Goal: Task Accomplishment & Management: Manage account settings

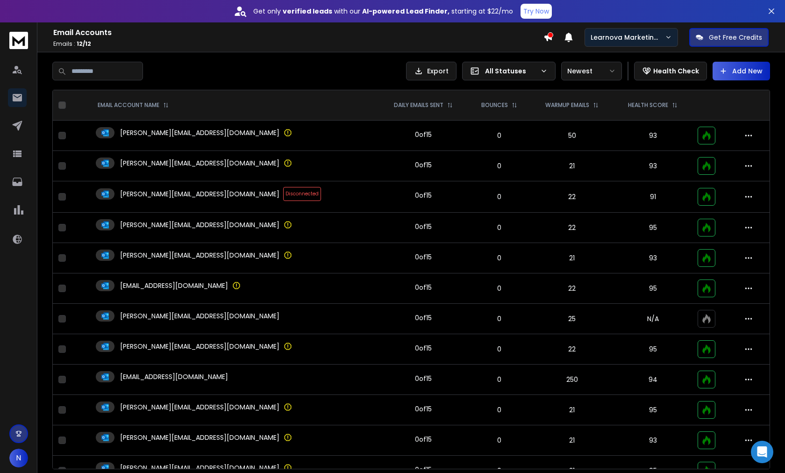
click at [560, 34] on p "Learnova Marketing Emails" at bounding box center [628, 37] width 74 height 9
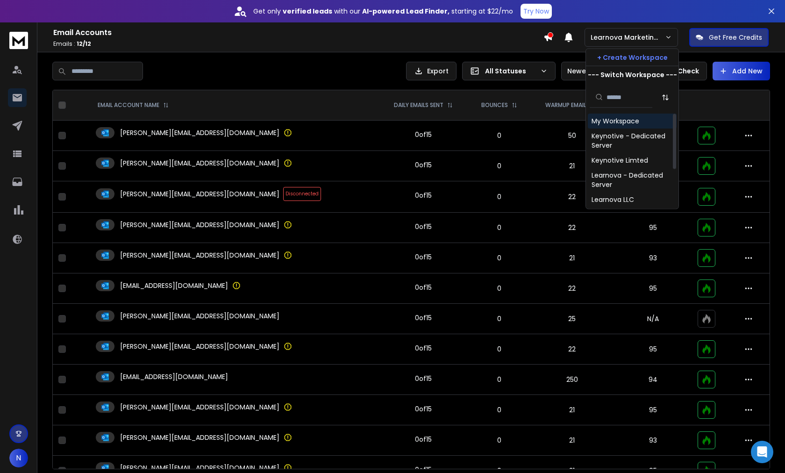
click at [560, 120] on div "My Workspace" at bounding box center [615, 120] width 48 height 9
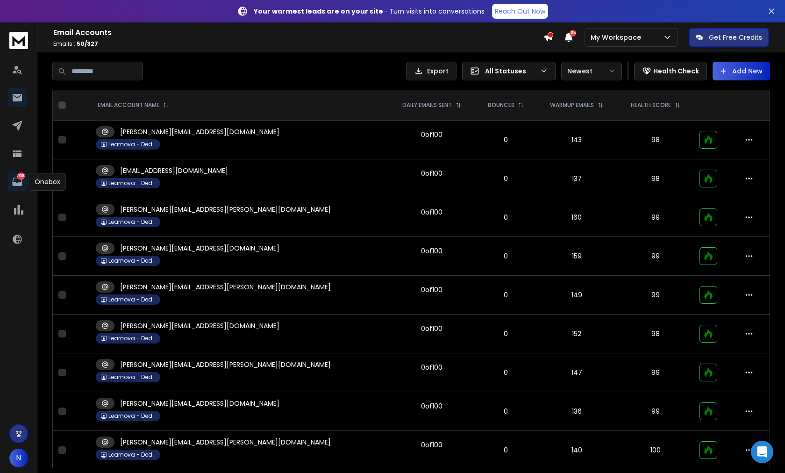
click at [15, 180] on icon at bounding box center [17, 181] width 11 height 11
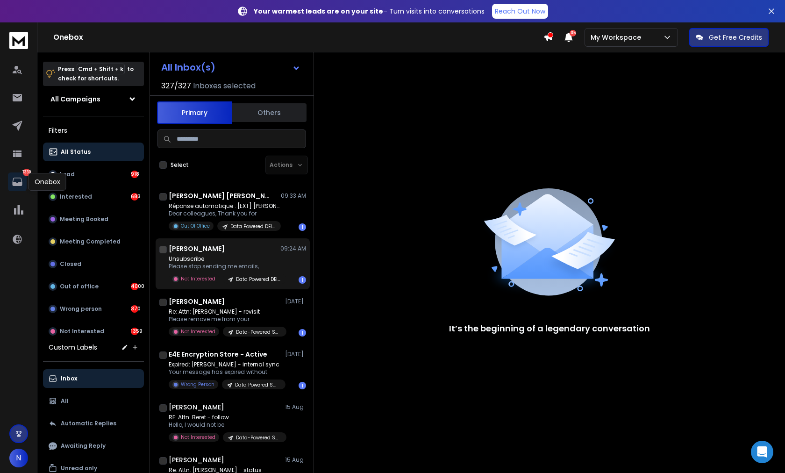
click at [258, 267] on p "Please stop sending me emails," at bounding box center [225, 266] width 112 height 7
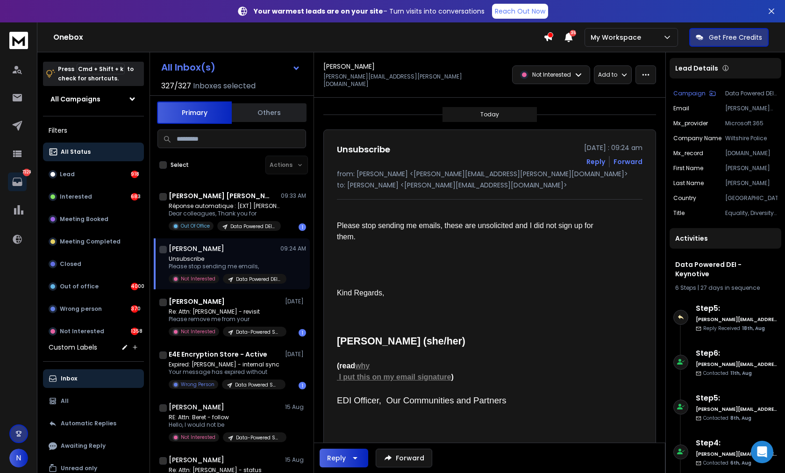
click at [645, 73] on icon "button" at bounding box center [645, 75] width 8 height 8
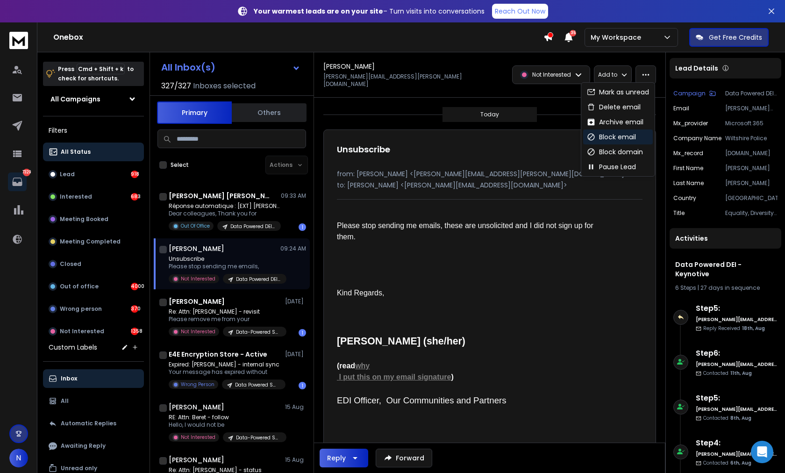
click at [612, 141] on div "Block email" at bounding box center [611, 136] width 49 height 9
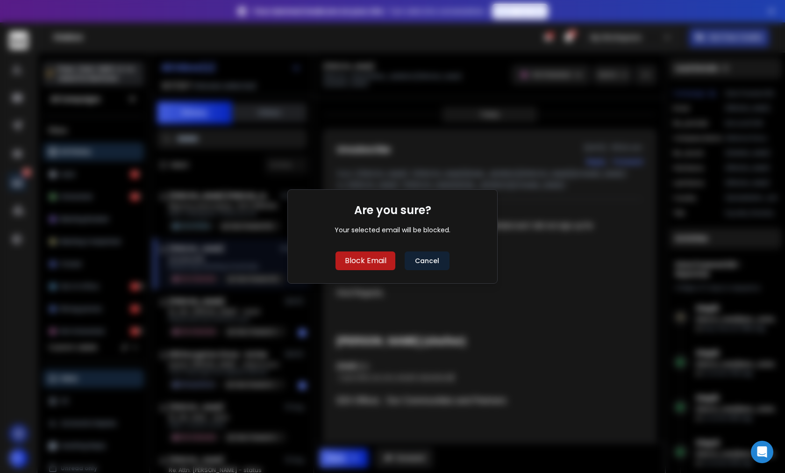
click at [377, 262] on button "Block Email" at bounding box center [365, 260] width 60 height 19
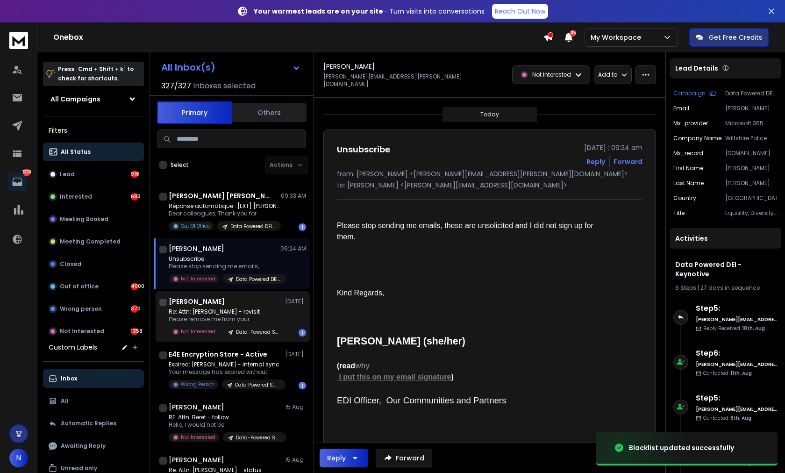
click at [225, 309] on p "Re: Attn: Barb - revisit" at bounding box center [225, 311] width 112 height 7
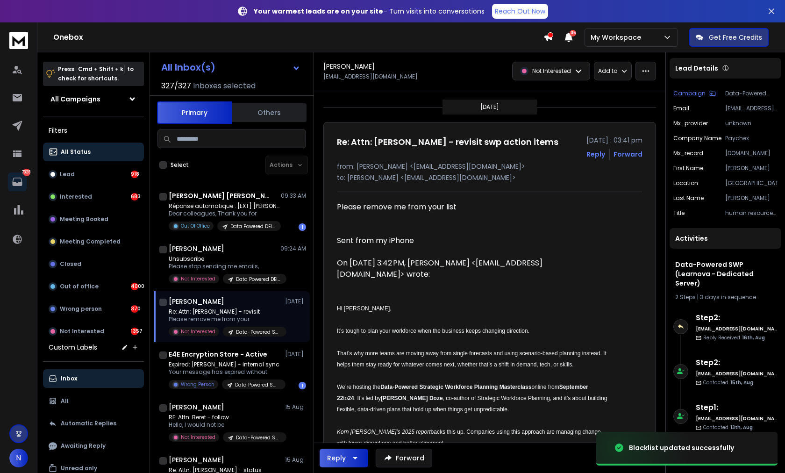
click at [642, 70] on icon "button" at bounding box center [645, 71] width 8 height 8
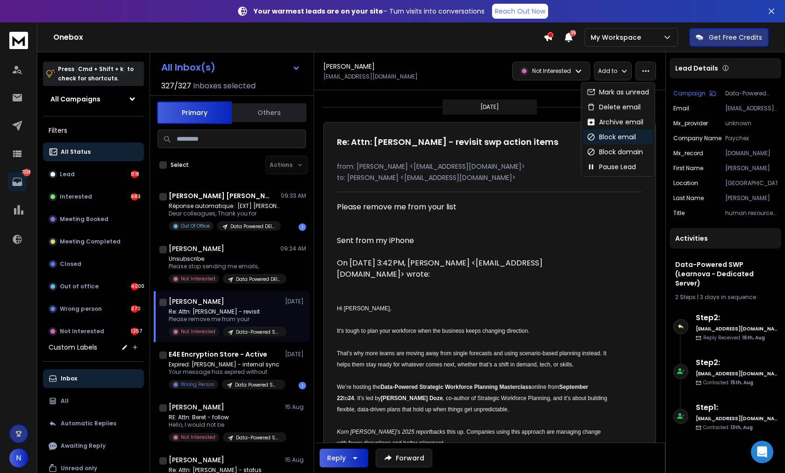
click at [604, 136] on div "Block email" at bounding box center [611, 136] width 49 height 9
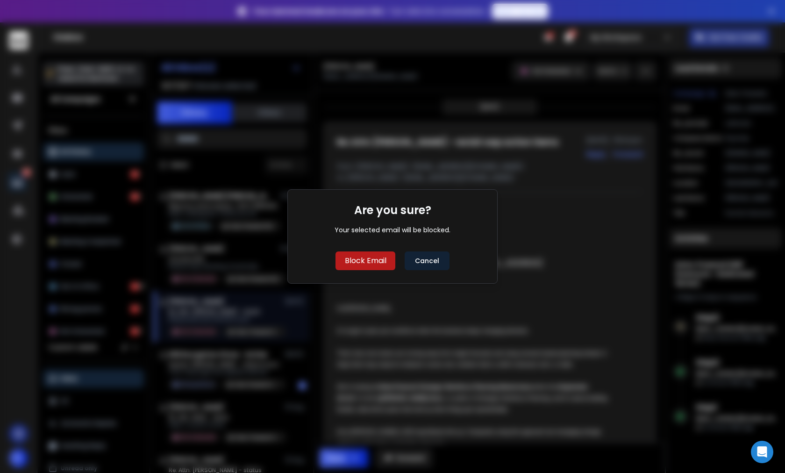
click at [376, 259] on button "Block Email" at bounding box center [365, 260] width 60 height 19
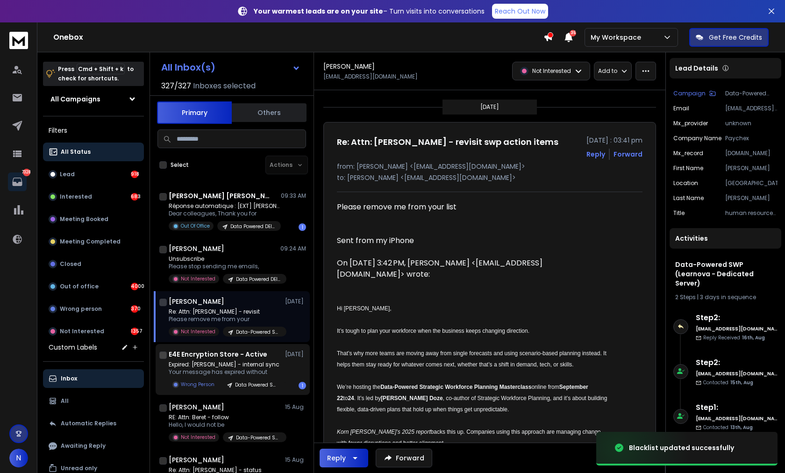
click at [212, 364] on p "Expired: Claire - internal sync" at bounding box center [225, 364] width 112 height 7
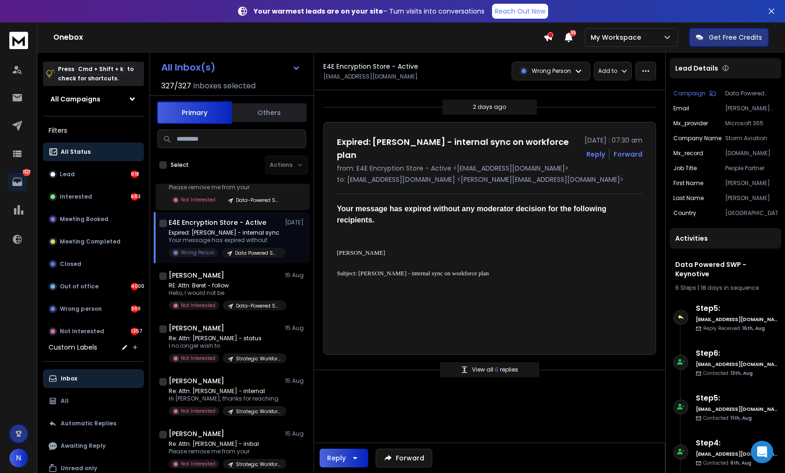
scroll to position [143, 0]
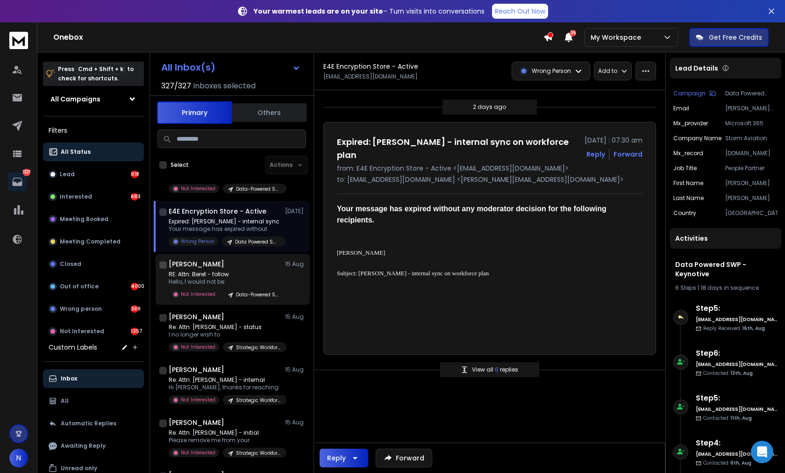
click at [251, 278] on p "Hello, I would not be" at bounding box center [225, 281] width 112 height 7
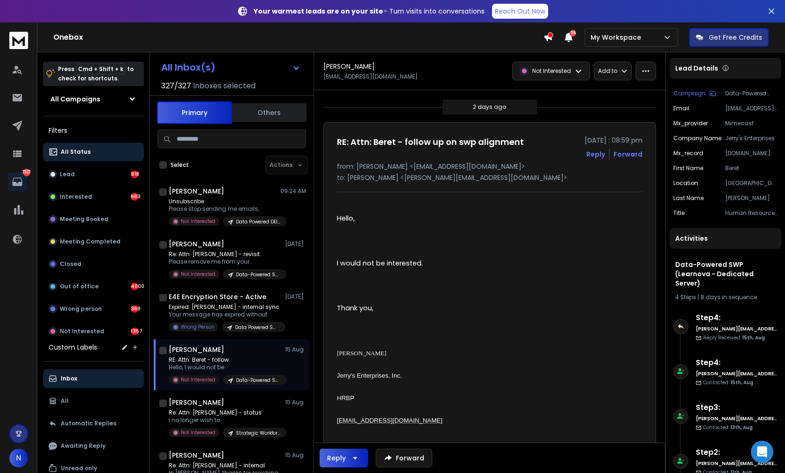
scroll to position [0, 0]
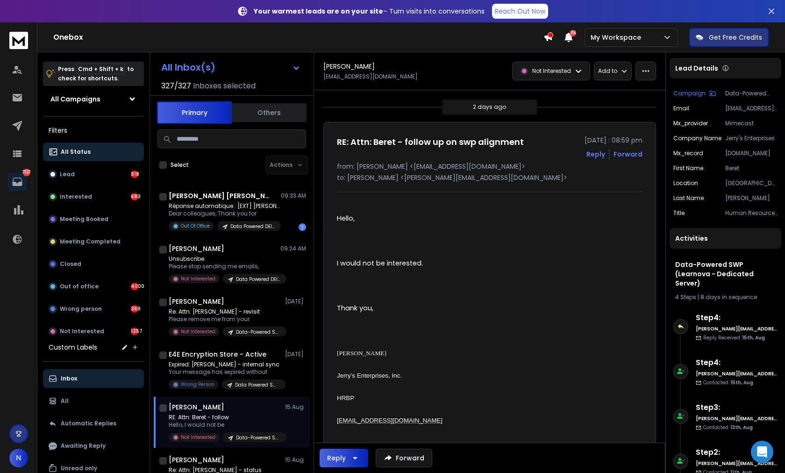
click at [650, 71] on button "button" at bounding box center [645, 71] width 21 height 19
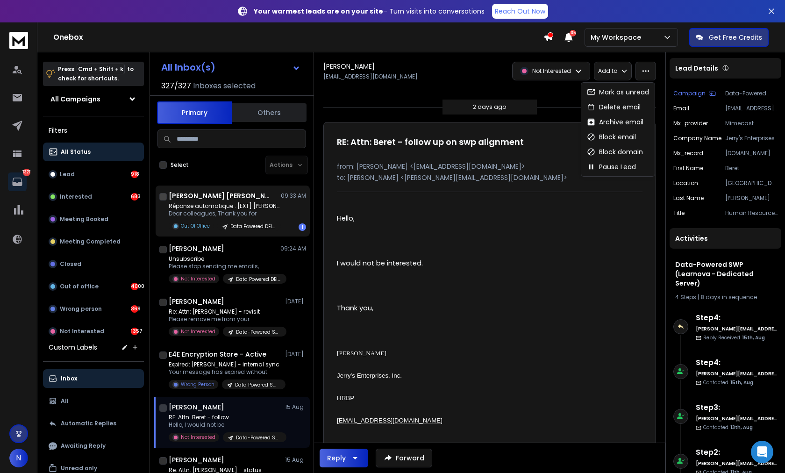
click at [234, 209] on p "Réponse automatique : [EXT] Anne-Caroline -" at bounding box center [225, 205] width 112 height 7
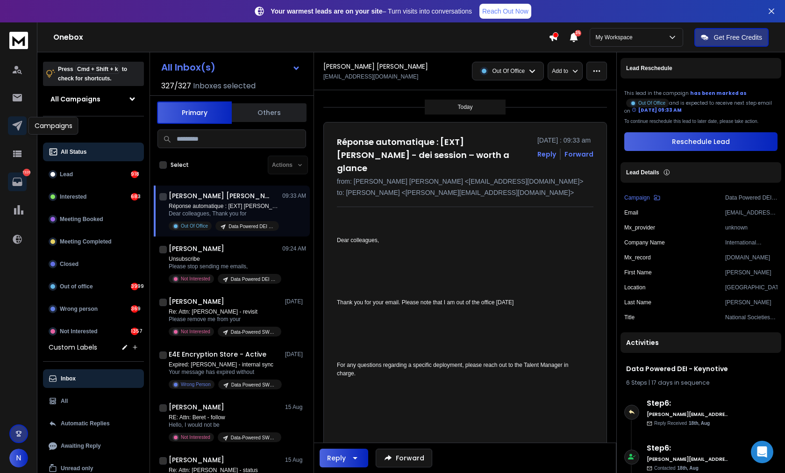
click at [18, 129] on icon at bounding box center [17, 126] width 10 height 10
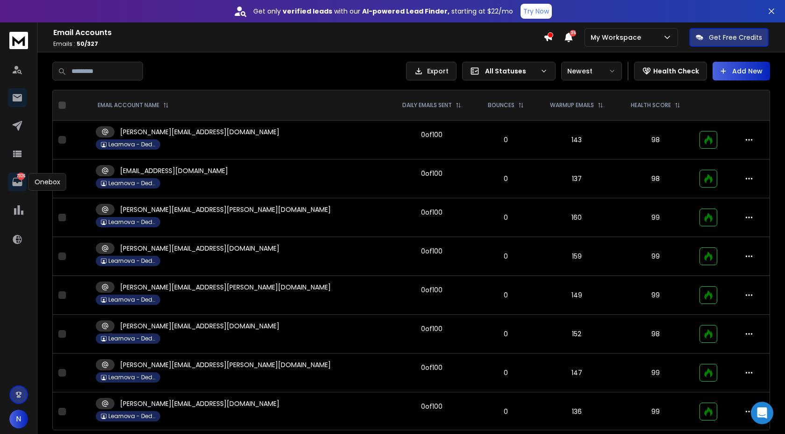
click at [21, 173] on p "7326" at bounding box center [20, 175] width 7 height 7
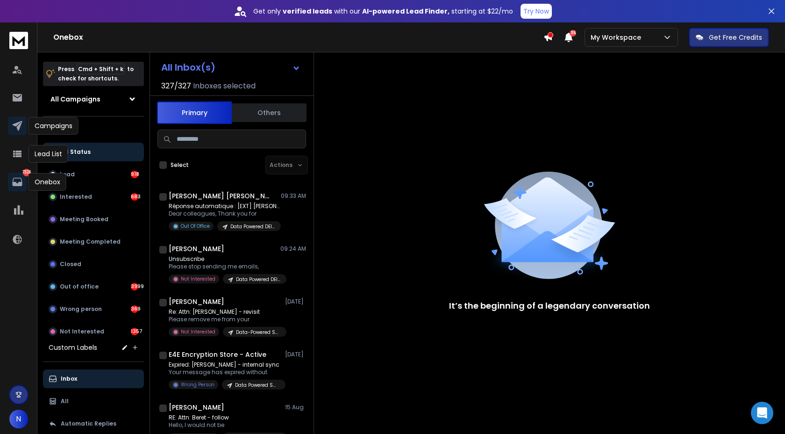
click at [18, 127] on icon at bounding box center [17, 126] width 10 height 10
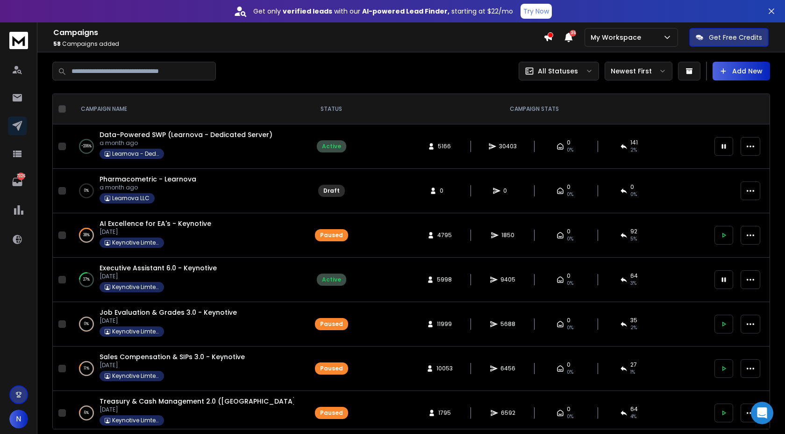
click at [560, 13] on icon at bounding box center [771, 11] width 8 height 8
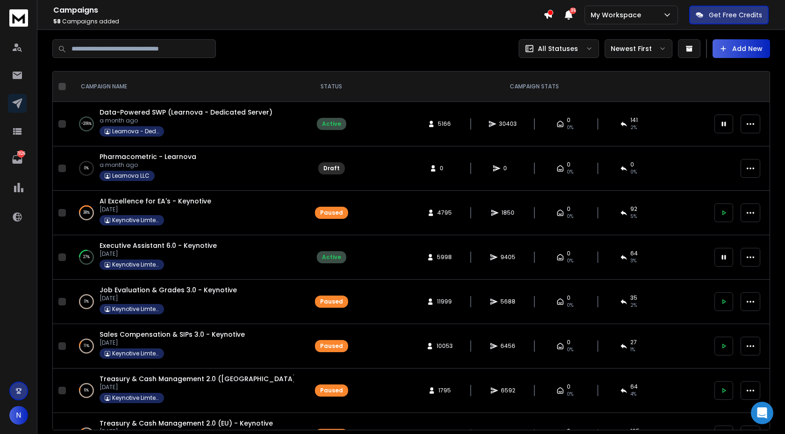
click at [187, 113] on span "Data-Powered SWP (Learnova - Dedicated Server)" at bounding box center [186, 111] width 173 height 9
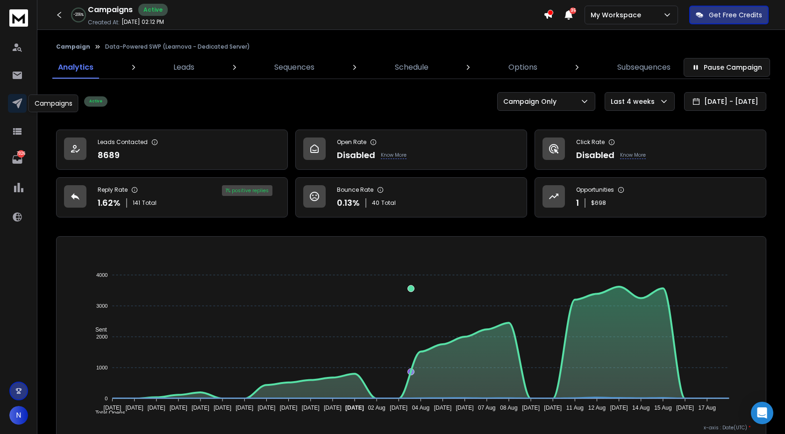
click at [17, 103] on icon at bounding box center [17, 103] width 11 height 11
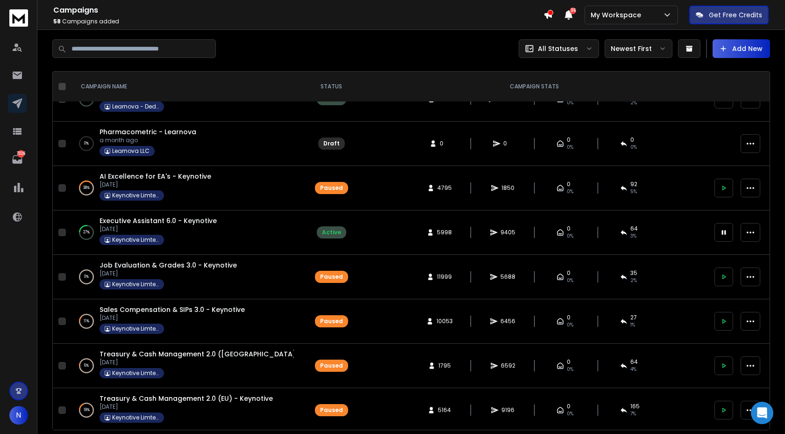
scroll to position [29, 0]
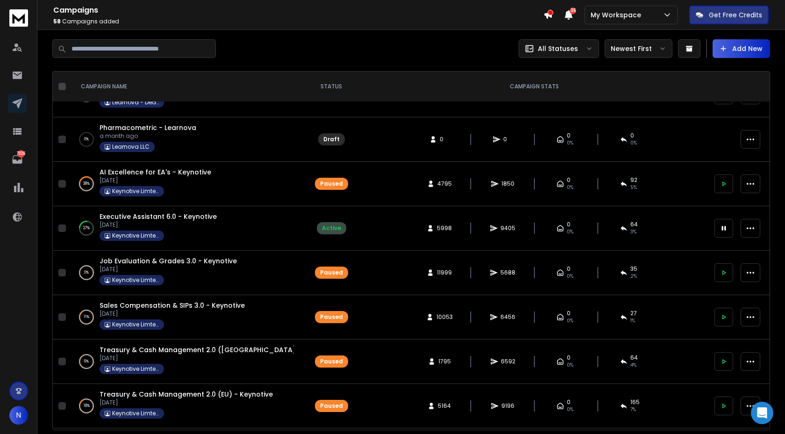
click at [178, 218] on span "Executive Assistant 6.0 - Keynotive" at bounding box center [158, 216] width 117 height 9
